Goal: Navigation & Orientation: Find specific page/section

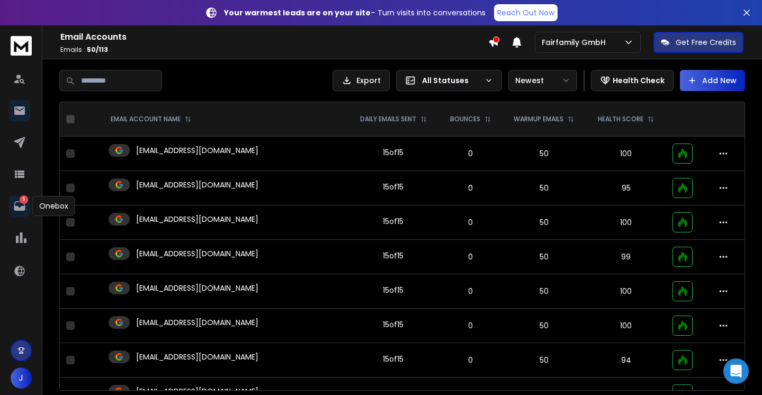
click at [22, 204] on p "5" at bounding box center [24, 199] width 8 height 8
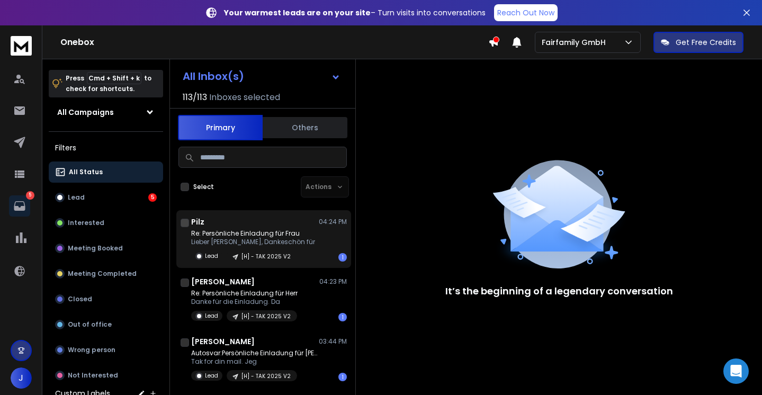
click at [257, 249] on div "Re: Persönliche Einladung für Frau [PERSON_NAME] [PERSON_NAME], Dankeschön für …" at bounding box center [253, 245] width 124 height 32
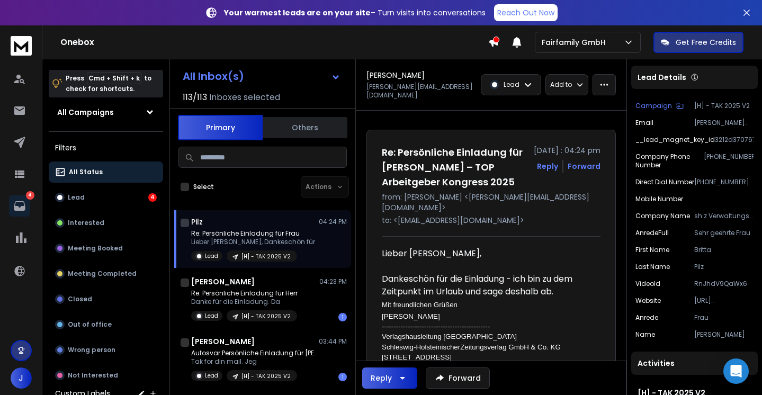
scroll to position [30, 0]
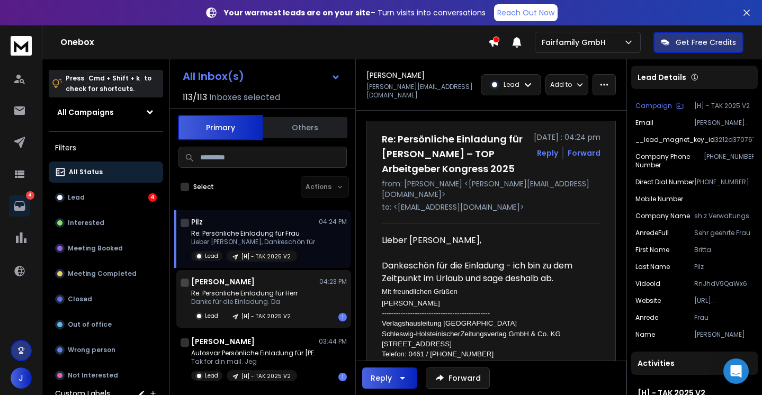
click at [235, 289] on p "Re: Persönliche Einladung für Herr" at bounding box center [244, 293] width 106 height 8
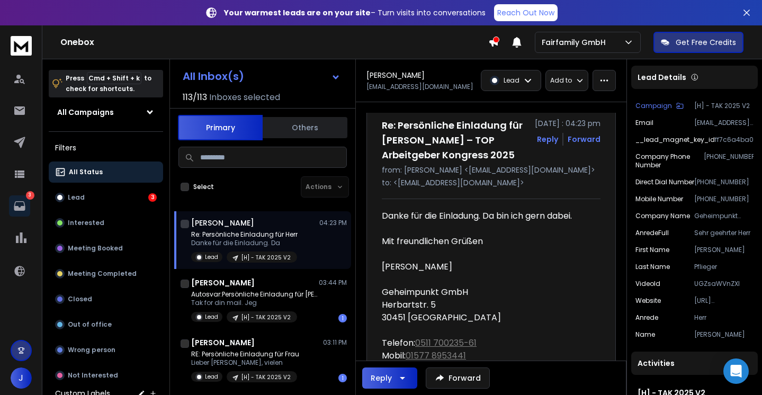
scroll to position [68, 0]
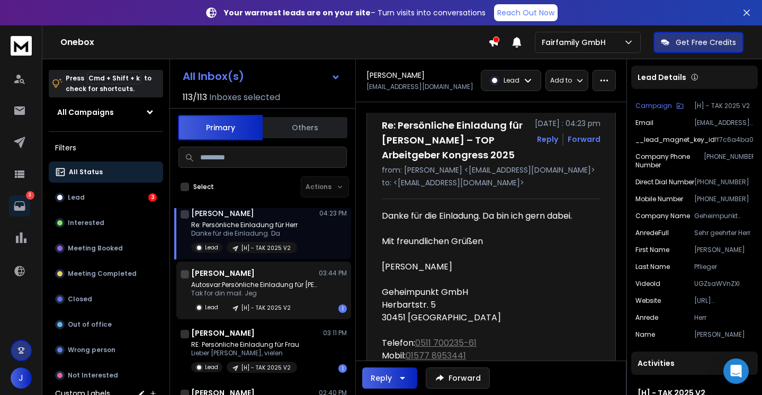
click at [263, 284] on p "Autosvar:Persönliche Einladung für [PERSON_NAME]" at bounding box center [254, 285] width 127 height 8
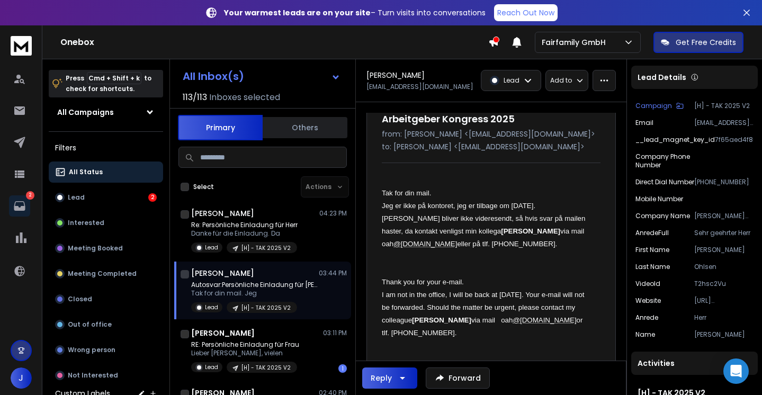
scroll to position [133, 0]
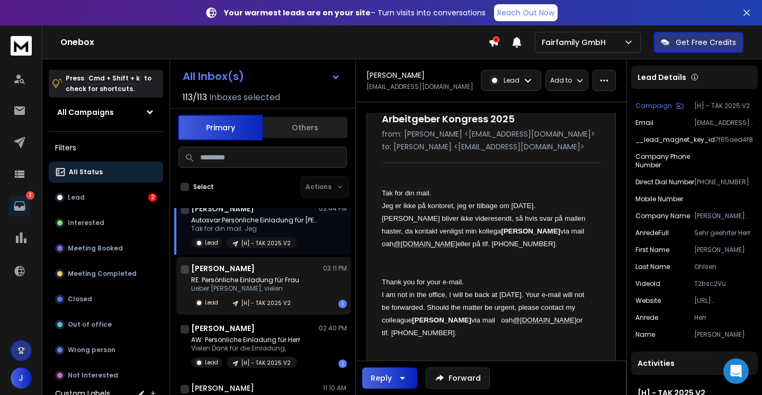
click at [262, 283] on p "RE: Persönliche Einladung für Frau" at bounding box center [245, 280] width 108 height 8
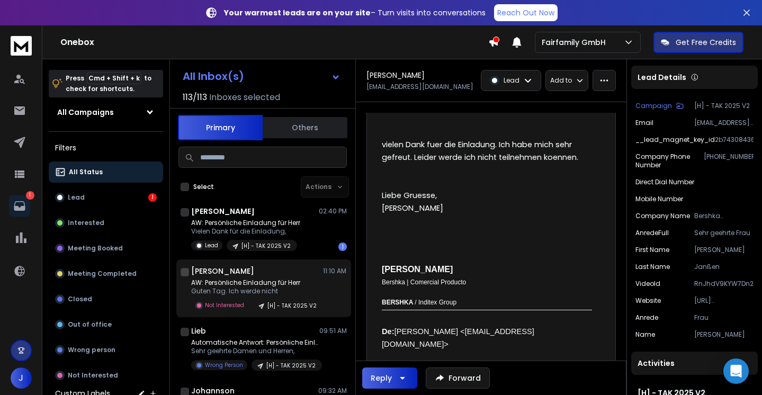
scroll to position [249, 0]
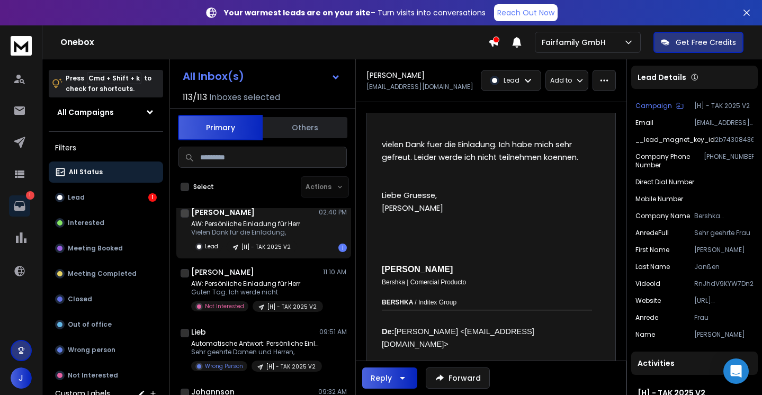
click at [289, 236] on p "Vielen Dank für die Einladung," at bounding box center [245, 232] width 109 height 8
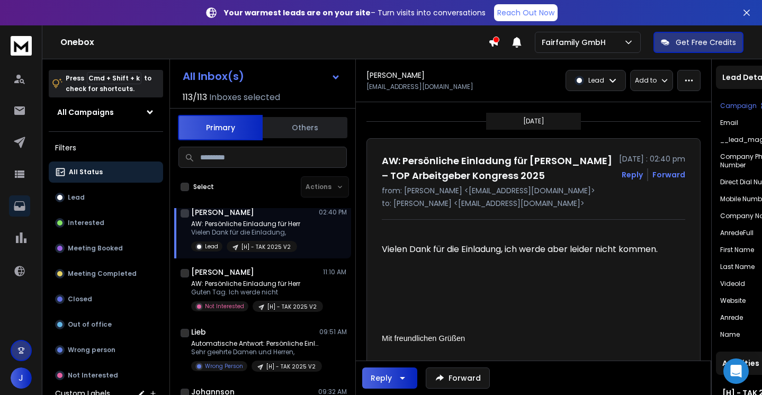
scroll to position [0, 0]
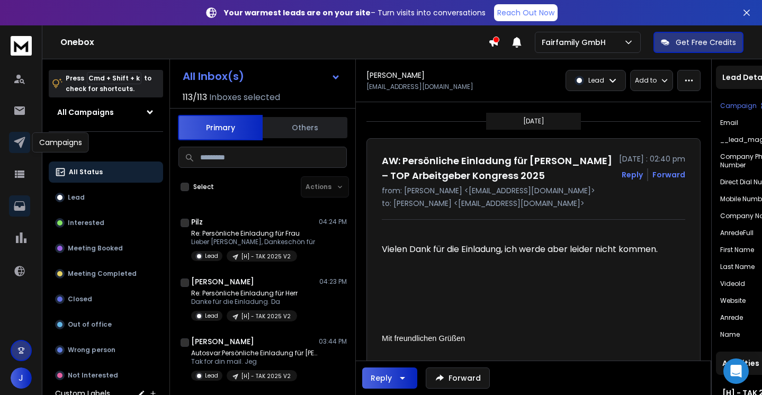
click at [22, 142] on icon at bounding box center [19, 142] width 11 height 11
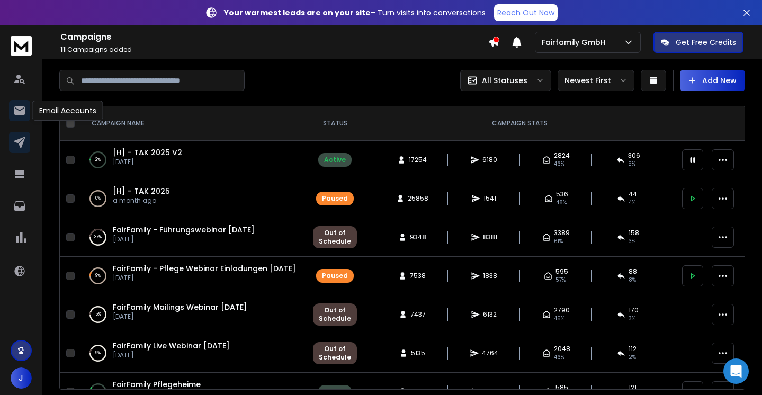
click at [23, 112] on icon at bounding box center [19, 110] width 11 height 8
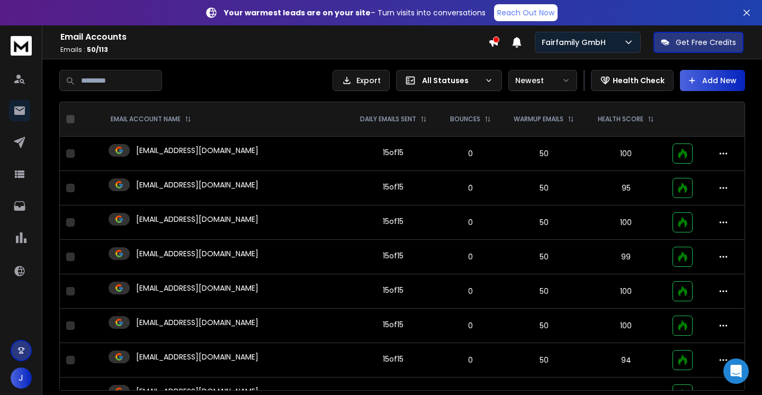
click at [624, 41] on icon "button" at bounding box center [628, 42] width 11 height 11
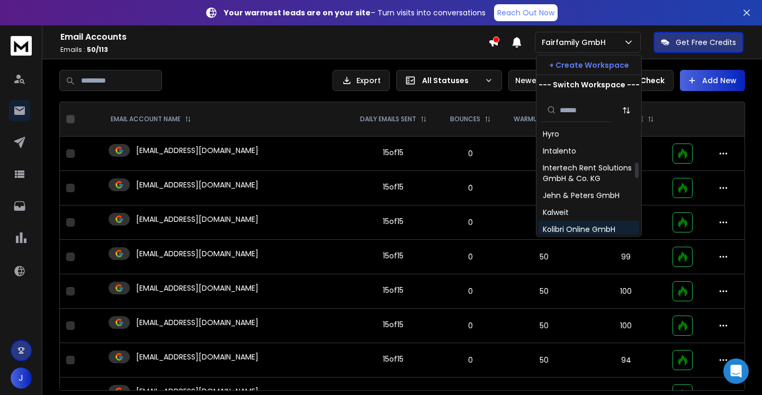
scroll to position [226, 0]
click at [572, 194] on div "Jehn & Peters GmbH" at bounding box center [581, 197] width 77 height 11
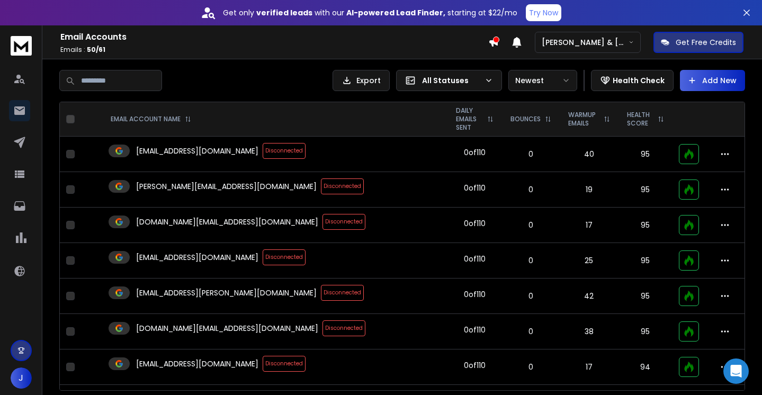
click at [622, 41] on p "Jehn & Peters GmbH" at bounding box center [585, 42] width 87 height 11
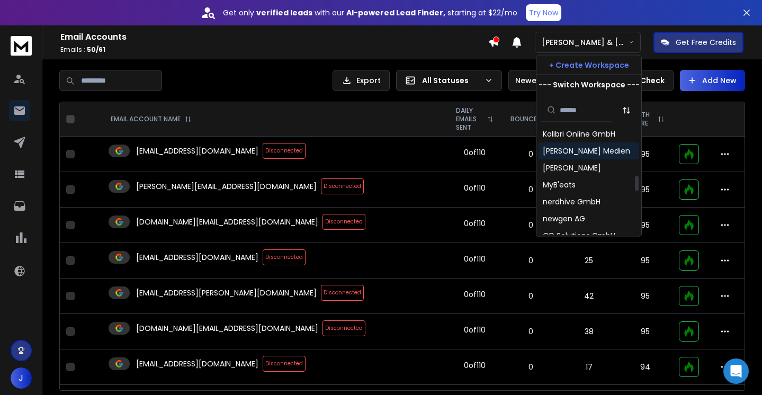
scroll to position [334, 0]
click at [582, 162] on div "[PERSON_NAME]" at bounding box center [572, 167] width 58 height 11
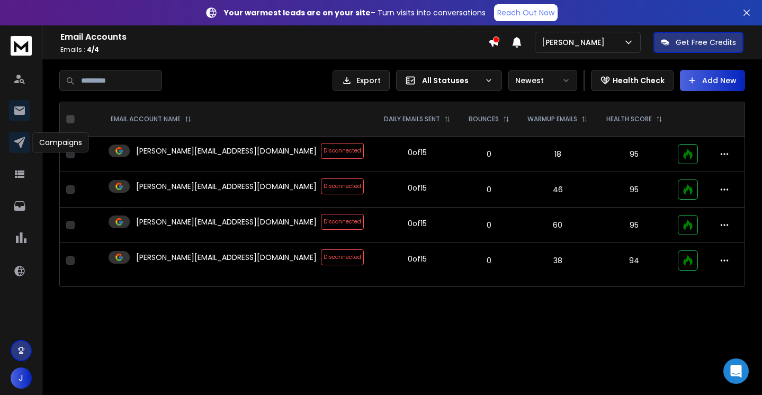
click at [22, 146] on icon at bounding box center [19, 142] width 13 height 13
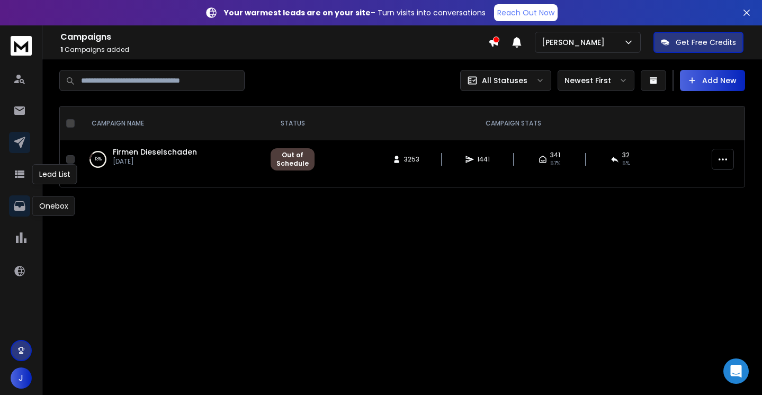
click at [22, 208] on icon at bounding box center [19, 206] width 11 height 10
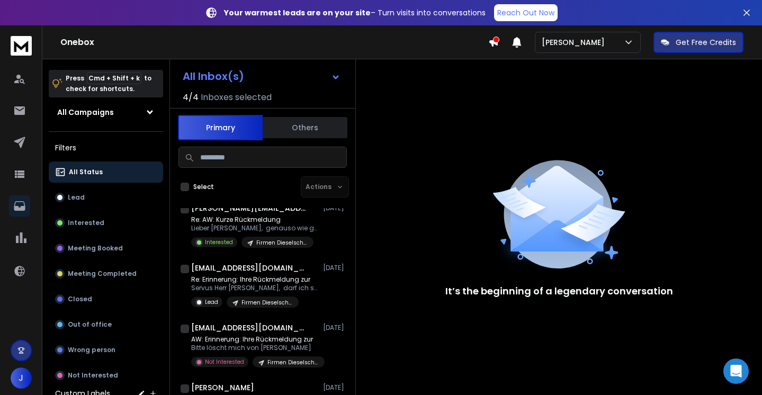
scroll to position [16, 0]
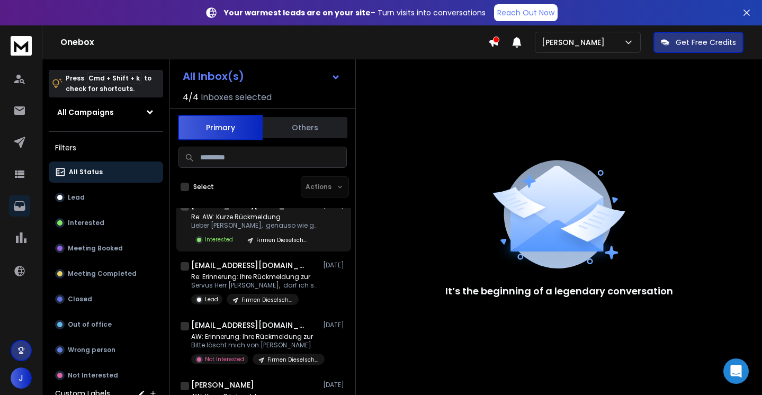
click at [299, 231] on div "Re: AW: Kurze Rückmeldung Lieber [PERSON_NAME], genauso wie gerade Interested F…" at bounding box center [254, 229] width 127 height 32
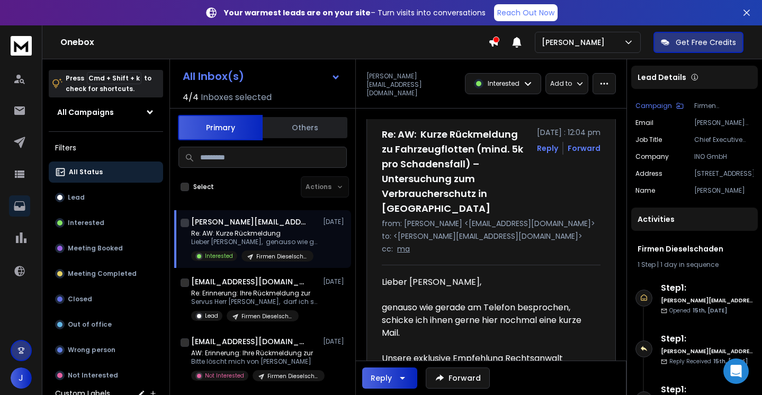
scroll to position [0, 0]
